Goal: Task Accomplishment & Management: Manage account settings

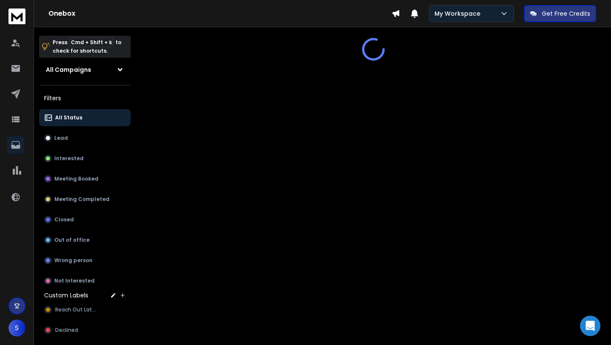
click at [493, 11] on div "My Workspace" at bounding box center [472, 13] width 74 height 8
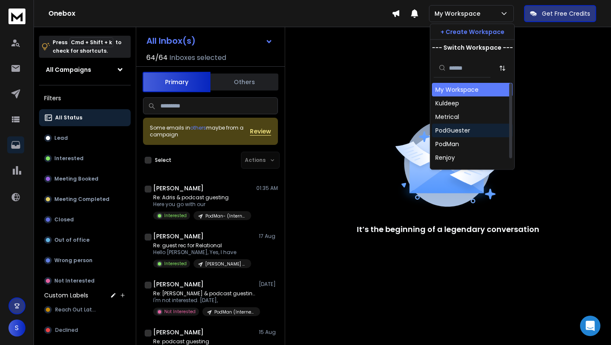
click at [370, 139] on div "It’s the beginning of a legendary conversation" at bounding box center [448, 173] width 326 height 293
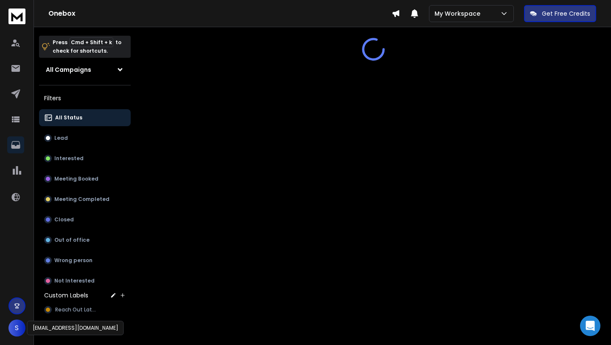
click at [20, 328] on span "S" at bounding box center [16, 327] width 17 height 17
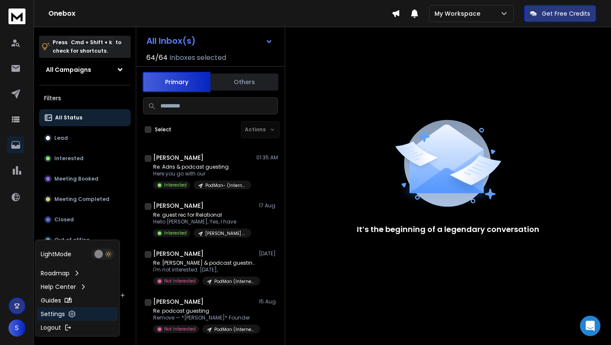
click at [53, 316] on p "Settings" at bounding box center [53, 313] width 24 height 8
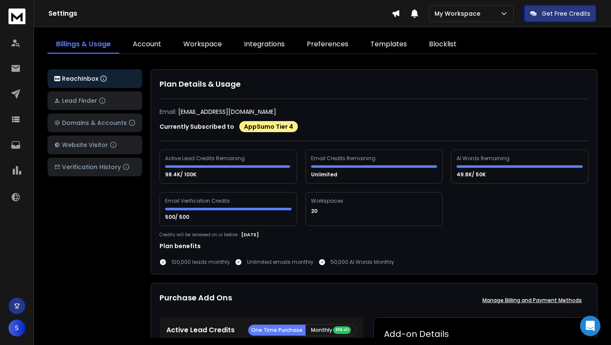
click at [137, 58] on div "ReachInbox Lead Finder Domains & Accounts Website Visitor Verification History …" at bounding box center [323, 199] width 550 height 290
click at [137, 48] on link "Account" at bounding box center [146, 45] width 45 height 18
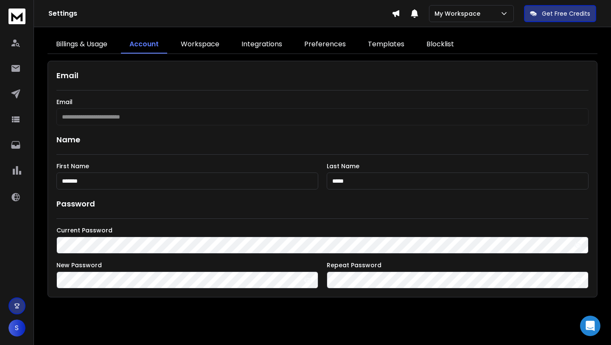
click at [131, 216] on form "Name First Name ******* Last Name ***** Password Current Password New Password …" at bounding box center [322, 211] width 532 height 154
